Goal: Communication & Community: Answer question/provide support

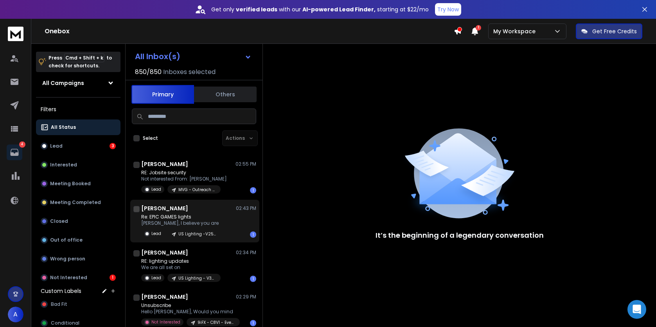
click at [217, 214] on p "Re: EPIC GAMES lights" at bounding box center [180, 217] width 79 height 6
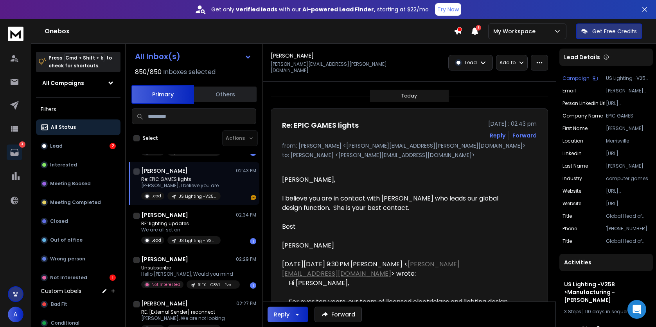
scroll to position [56, 0]
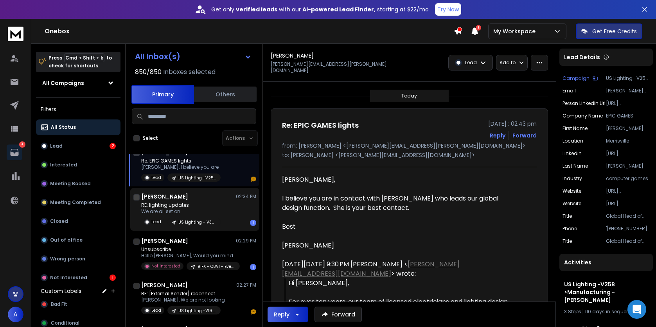
click at [215, 206] on p "RE: lighting updates" at bounding box center [180, 205] width 79 height 6
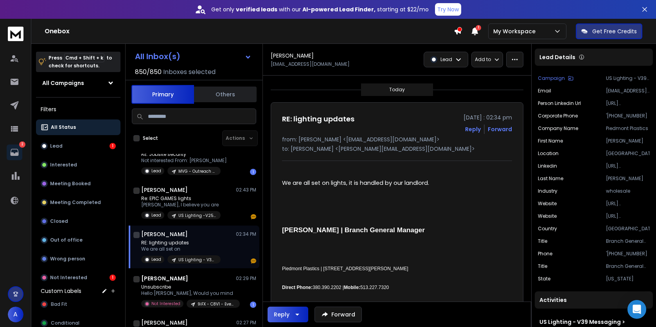
scroll to position [0, 0]
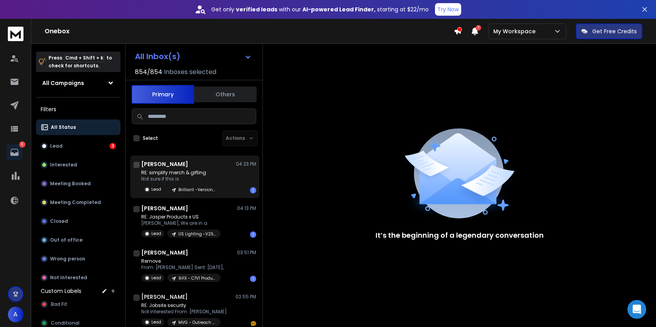
click at [228, 175] on div "RE: simplify merch & gifting Not sure if this is Lead Brilliant -Version 2: Mid…" at bounding box center [198, 181] width 115 height 24
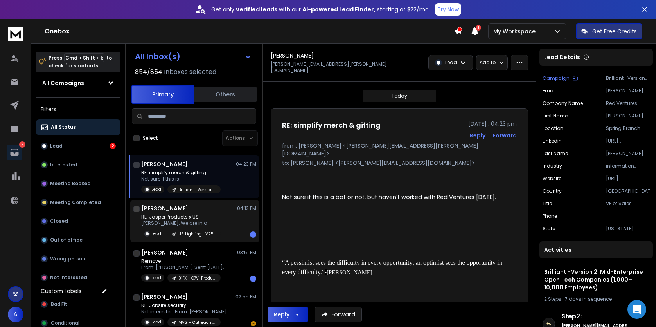
click at [204, 215] on p "RE: Jasper Products x US" at bounding box center [180, 217] width 79 height 6
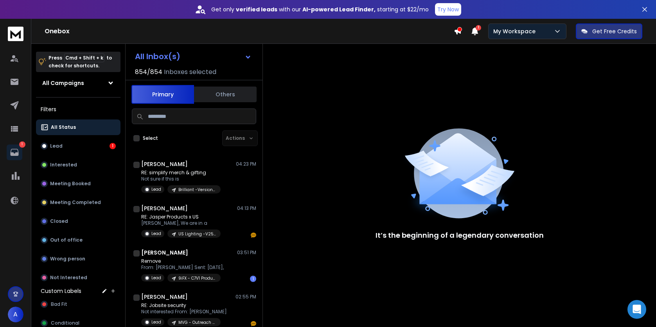
click at [512, 31] on p "My Workspace" at bounding box center [515, 31] width 45 height 8
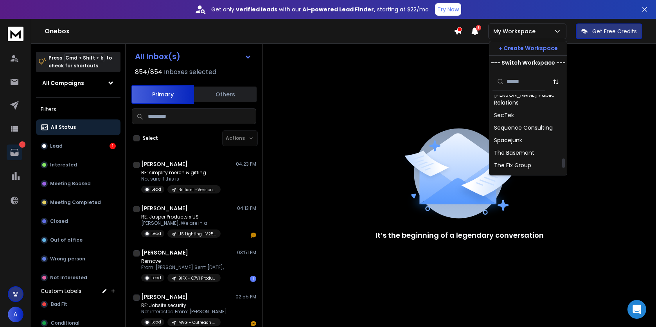
scroll to position [566, 0]
drag, startPoint x: 564, startPoint y: 99, endPoint x: 541, endPoint y: 168, distance: 72.7
click at [574, 175] on body "Get only verified leads with our AI-powered Lead Finder, starting at $22/mo Try…" at bounding box center [328, 163] width 656 height 327
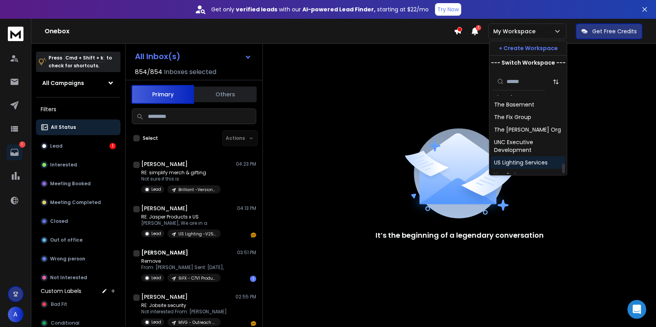
click at [532, 158] on div "US Lighting Services" at bounding box center [521, 162] width 54 height 8
